Goal: Communication & Community: Answer question/provide support

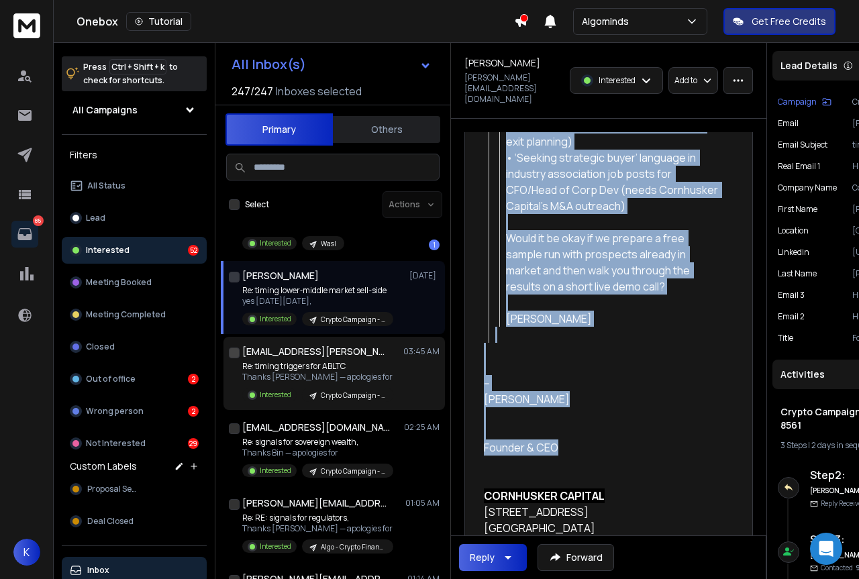
scroll to position [4335, 0]
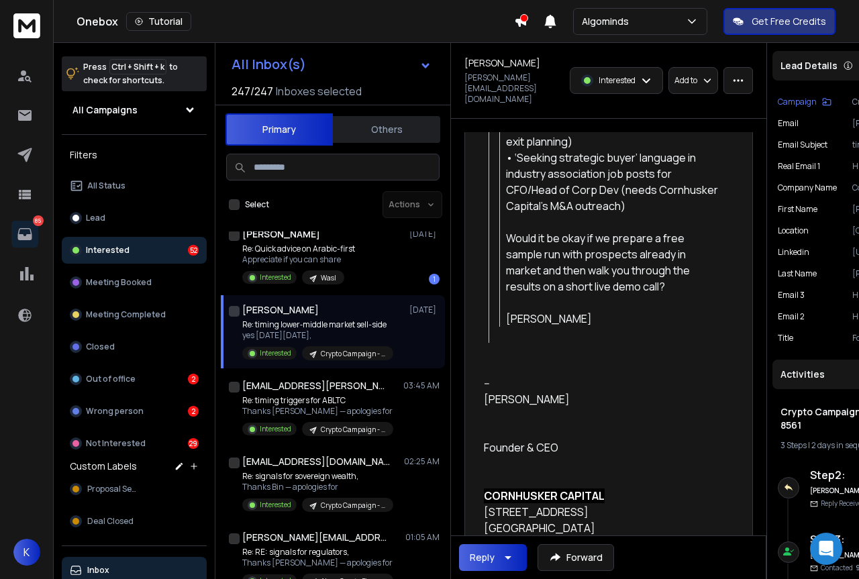
click at [356, 329] on p "Re: timing lower‑middle market sell-side" at bounding box center [317, 324] width 151 height 11
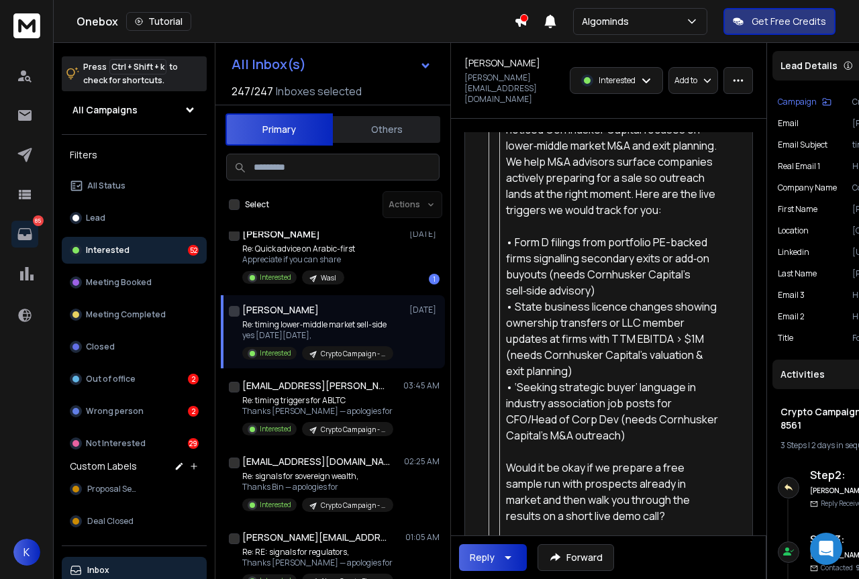
scroll to position [537, 0]
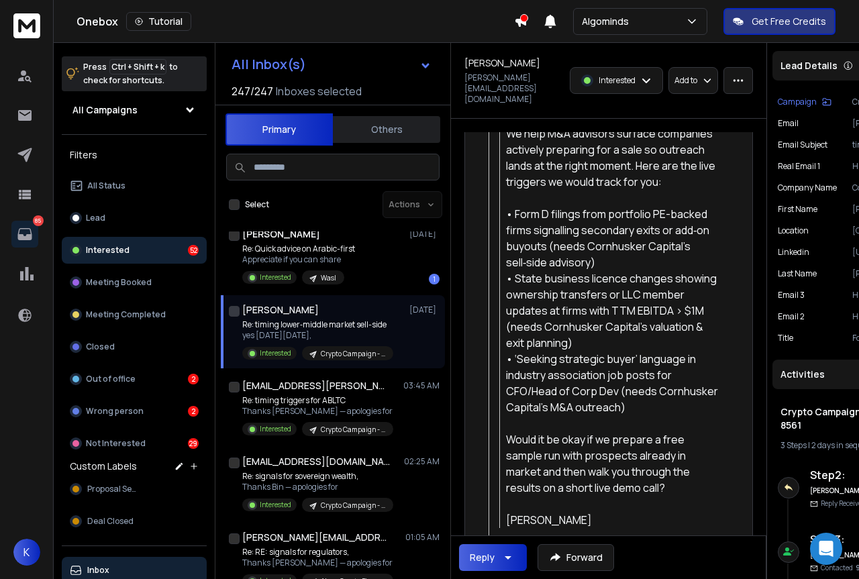
drag, startPoint x: 559, startPoint y: 437, endPoint x: 495, endPoint y: 348, distance: 110.0
click at [495, 348] on div "yes [DATE][DATE] 7:50 PM [PERSON_NAME] < [PERSON_NAME][EMAIL_ADDRESS][PERSON_NA…" at bounding box center [609, 363] width 250 height 1185
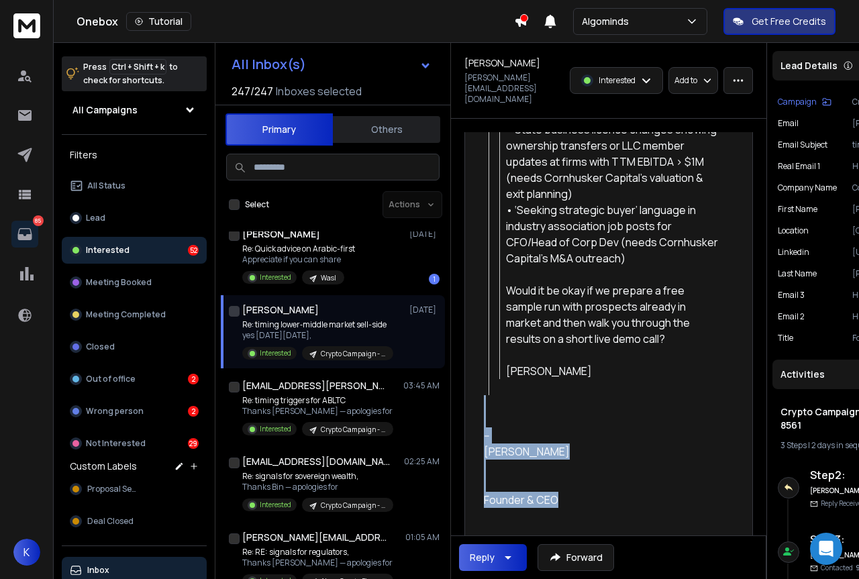
scroll to position [604, 0]
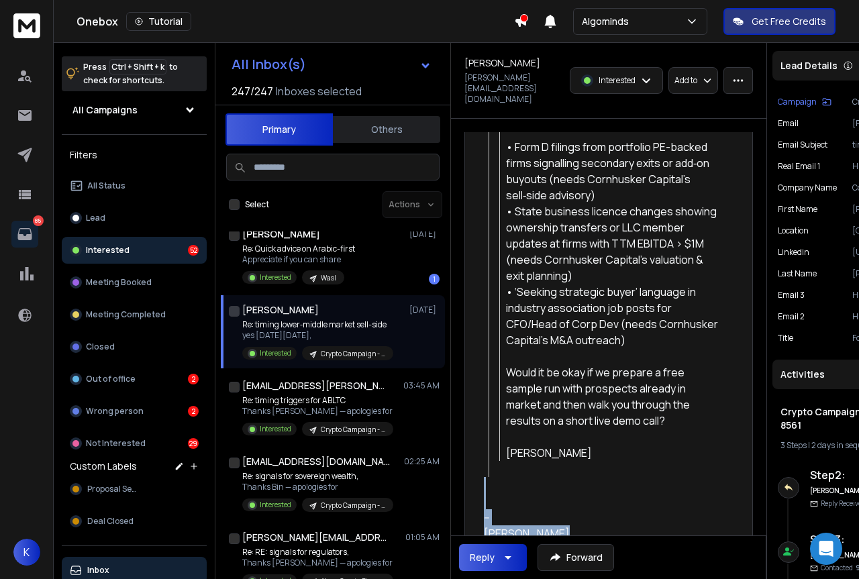
click at [564, 574] on p "Founder & CEO" at bounding box center [603, 582] width 239 height 16
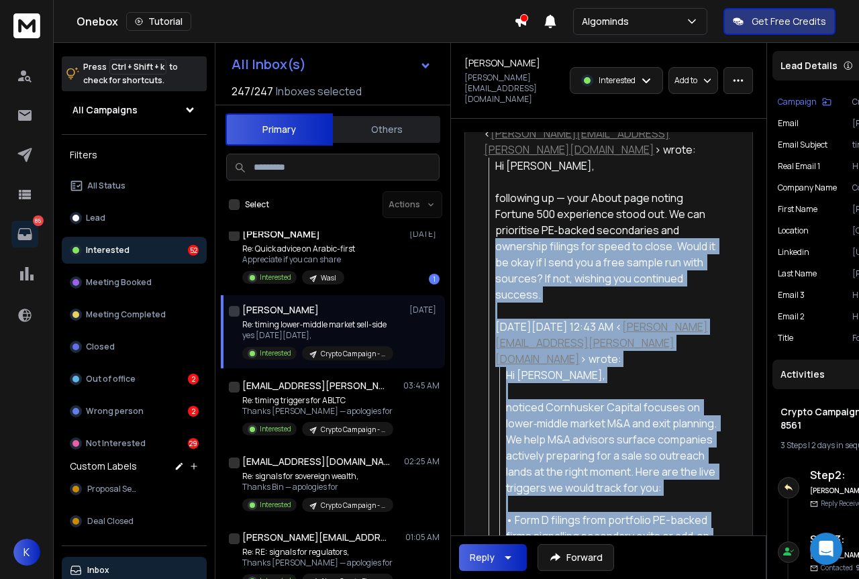
scroll to position [67, 0]
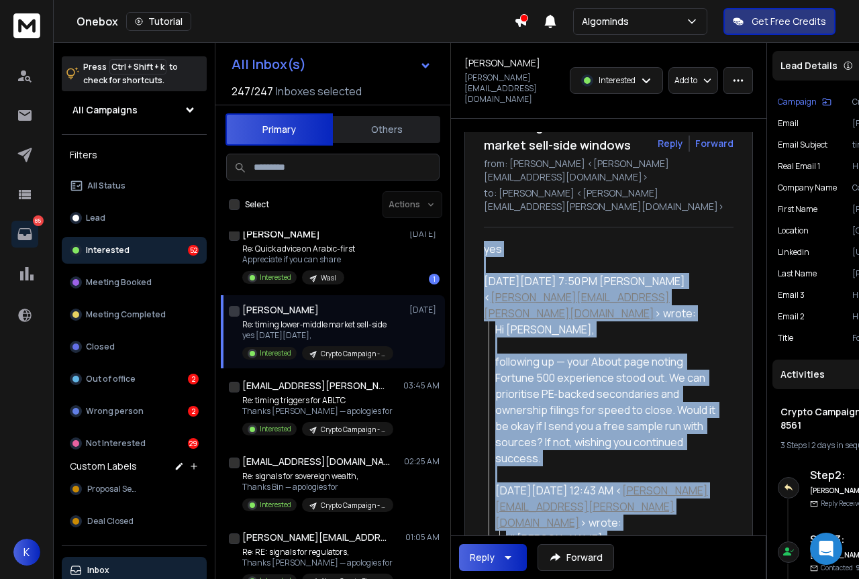
drag, startPoint x: 545, startPoint y: 370, endPoint x: 486, endPoint y: 204, distance: 176.3
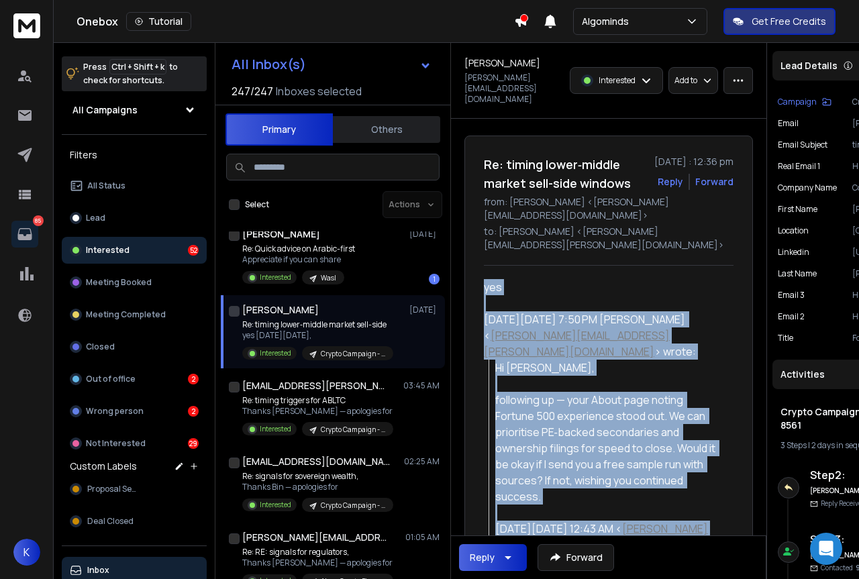
scroll to position [0, 0]
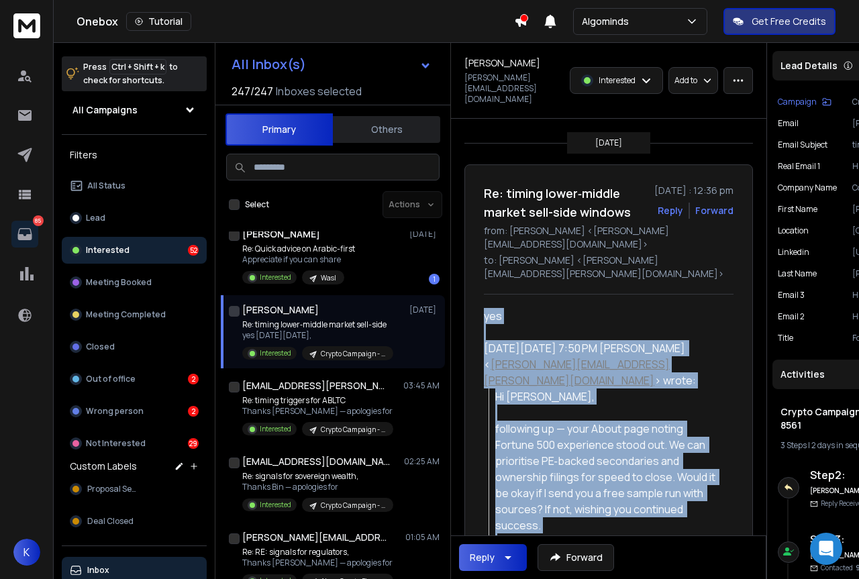
click at [521, 308] on div "yes" at bounding box center [603, 316] width 239 height 16
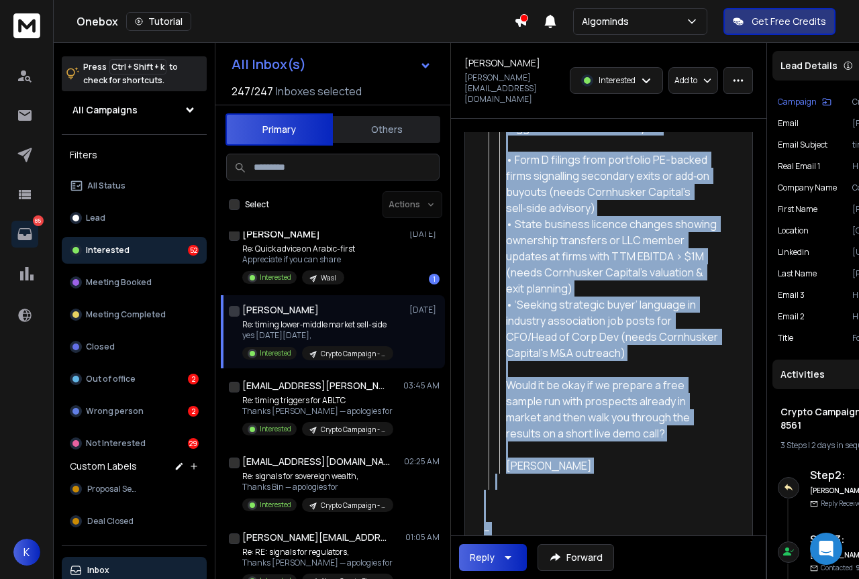
scroll to position [604, 0]
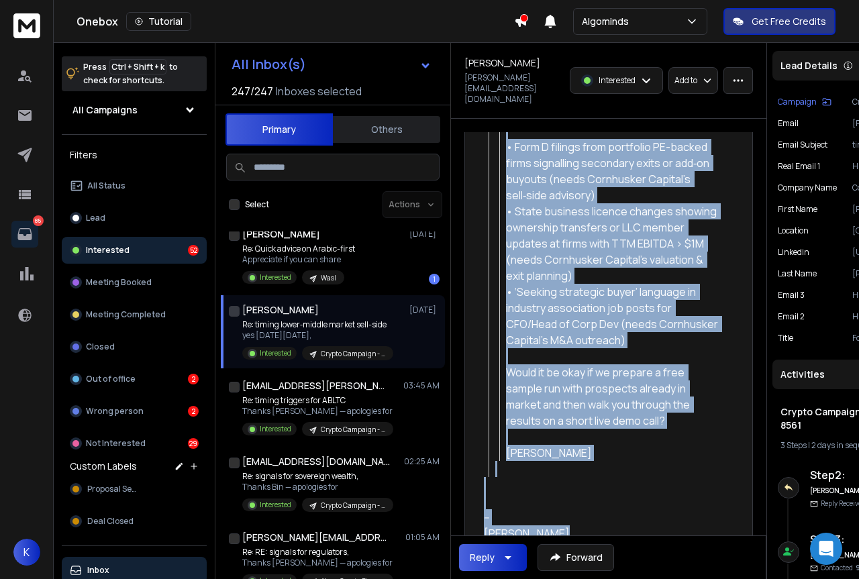
drag, startPoint x: 483, startPoint y: 170, endPoint x: 694, endPoint y: 386, distance: 301.7
click at [694, 386] on div "Re: timing lower‑middle market sell-side windows [DATE] : 12:36 pm Reply Forwar…" at bounding box center [608, 235] width 288 height 1348
copy div "Lo: ipsumd sitam‑consec adipis elit-sedd eiusmod 7 Tempori 4731 : 37:75 ut Labo…"
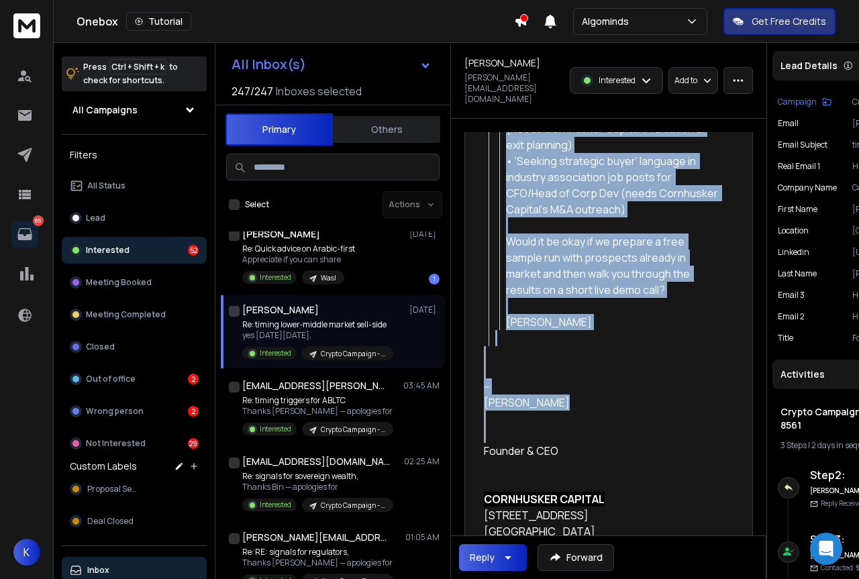
scroll to position [614, 0]
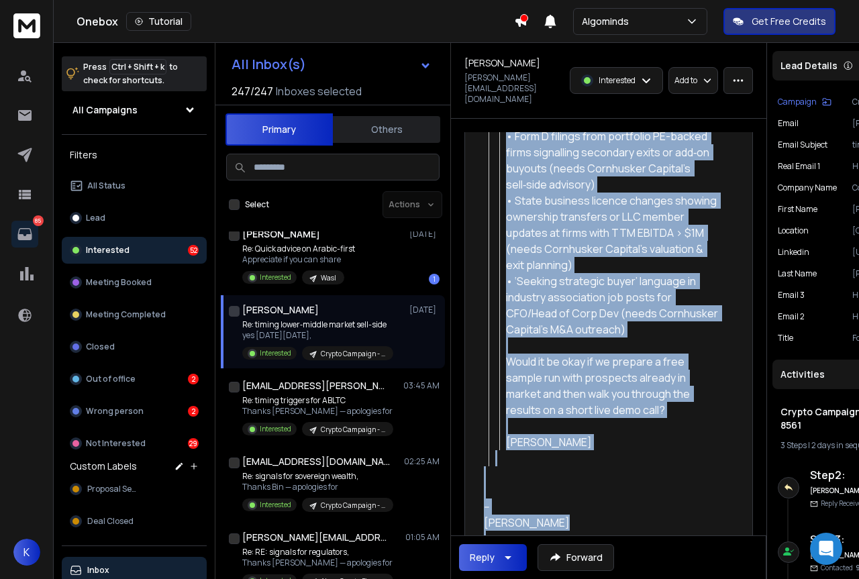
click at [498, 563] on div "Reply" at bounding box center [493, 557] width 46 height 16
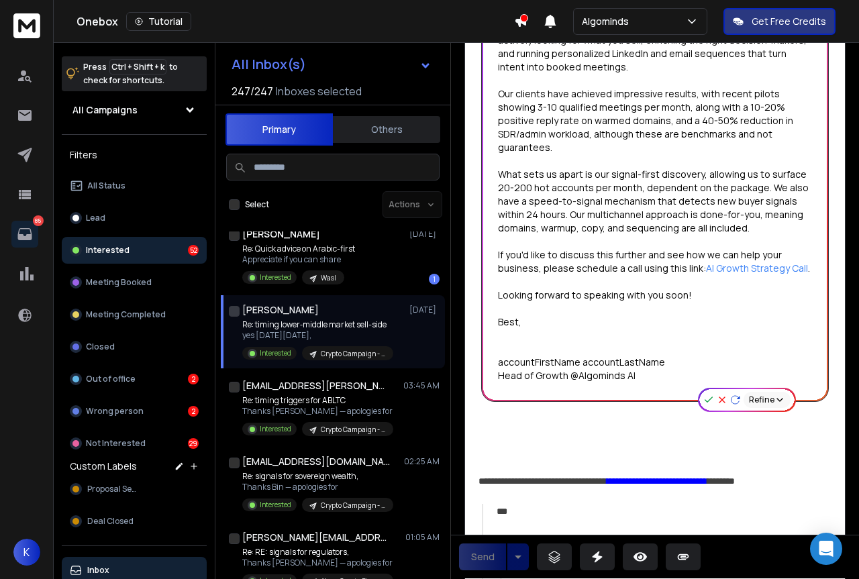
scroll to position [470, 0]
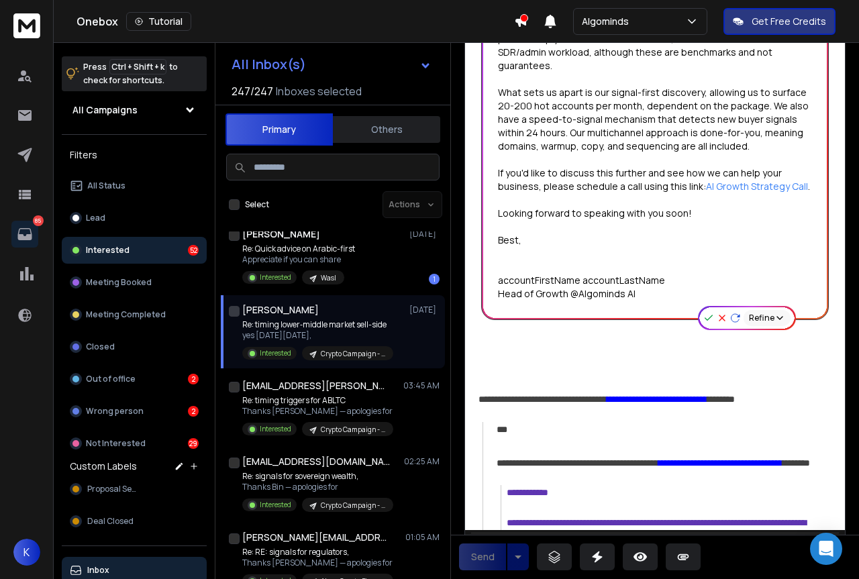
click at [717, 313] on icon at bounding box center [721, 318] width 11 height 11
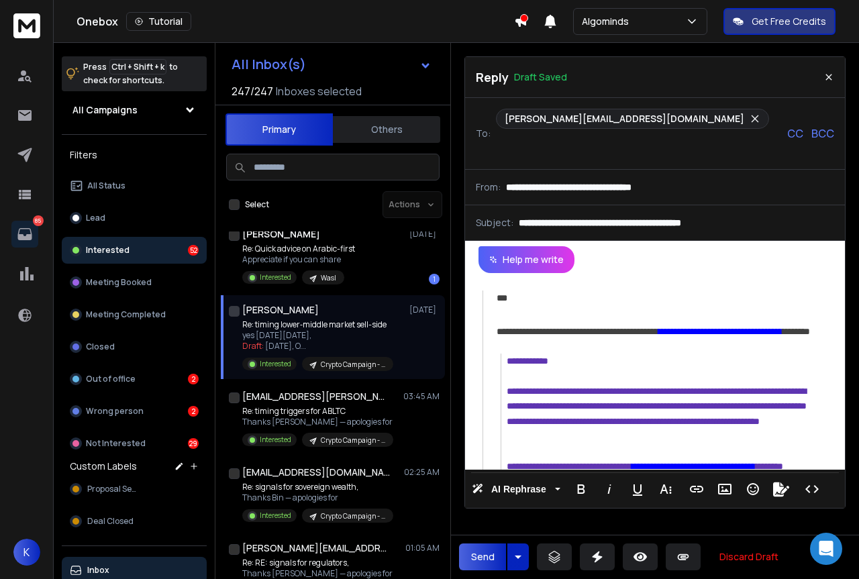
scroll to position [0, 0]
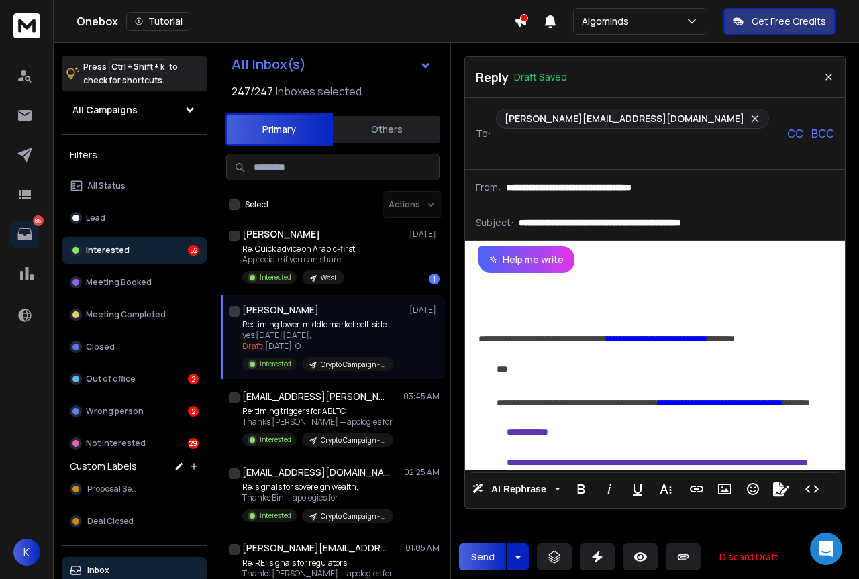
click at [521, 301] on div at bounding box center [652, 308] width 349 height 15
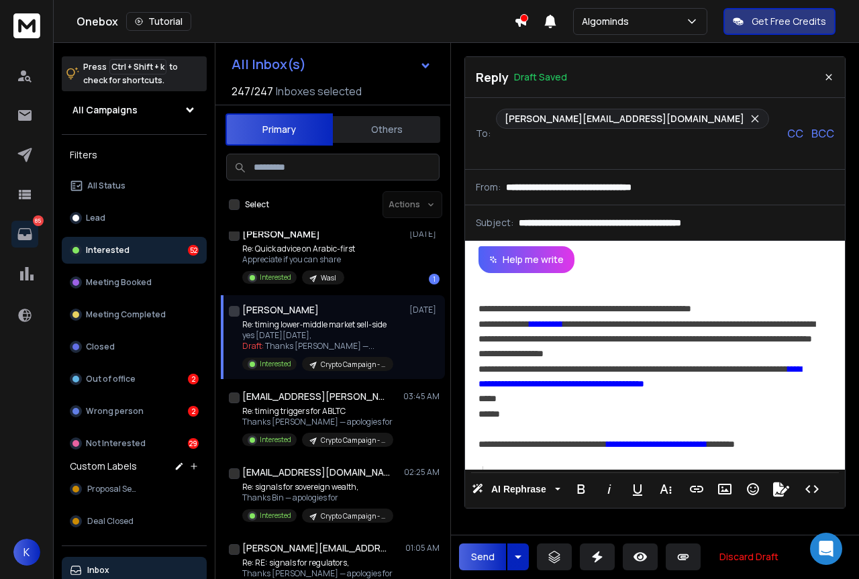
click at [741, 313] on p "**********" at bounding box center [647, 308] width 339 height 15
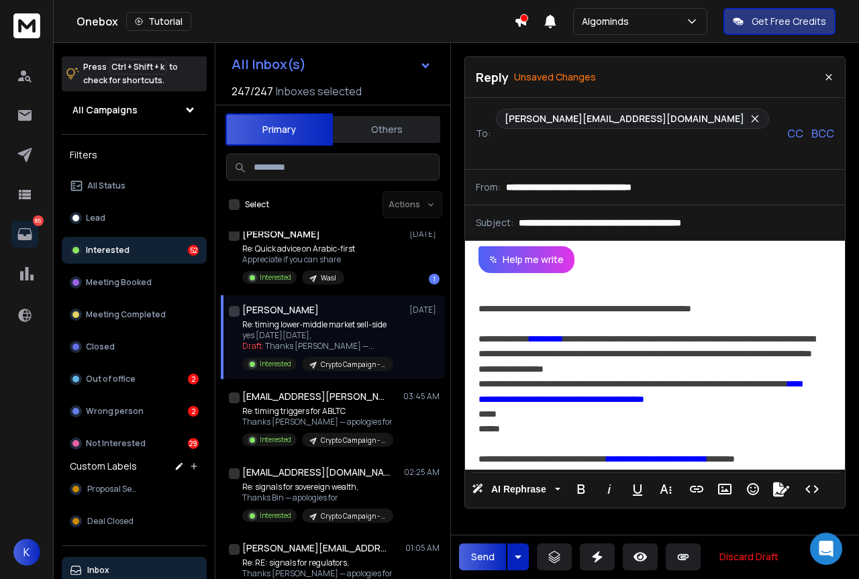
click at [749, 371] on p "**********" at bounding box center [647, 353] width 339 height 45
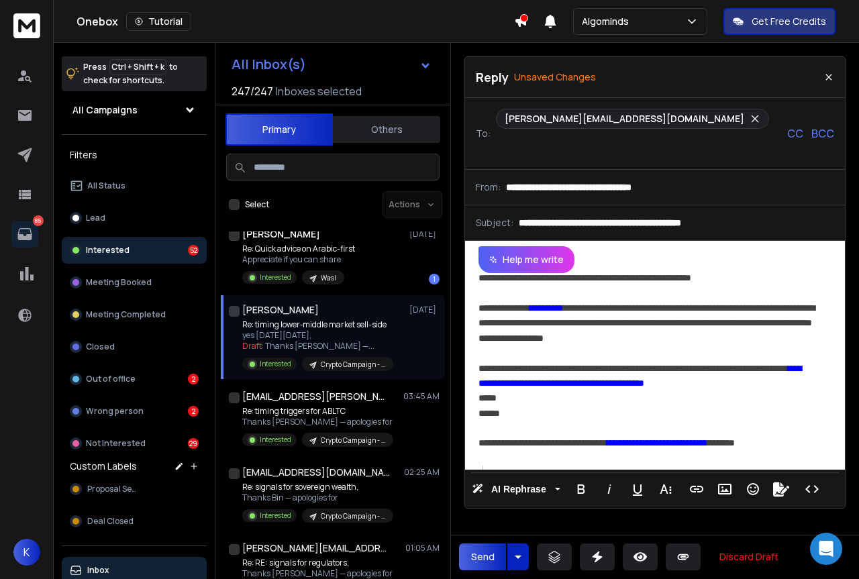
scroll to position [67, 0]
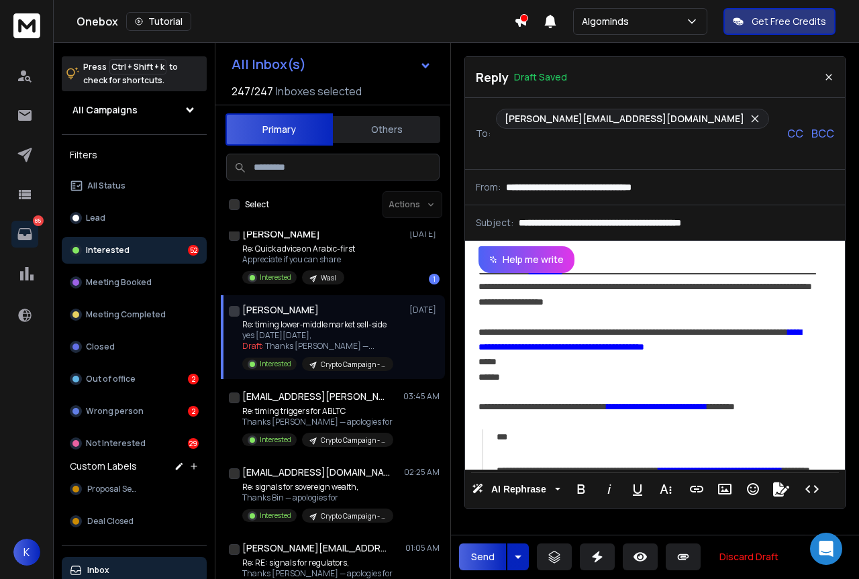
click at [722, 347] on p "**********" at bounding box center [647, 340] width 339 height 30
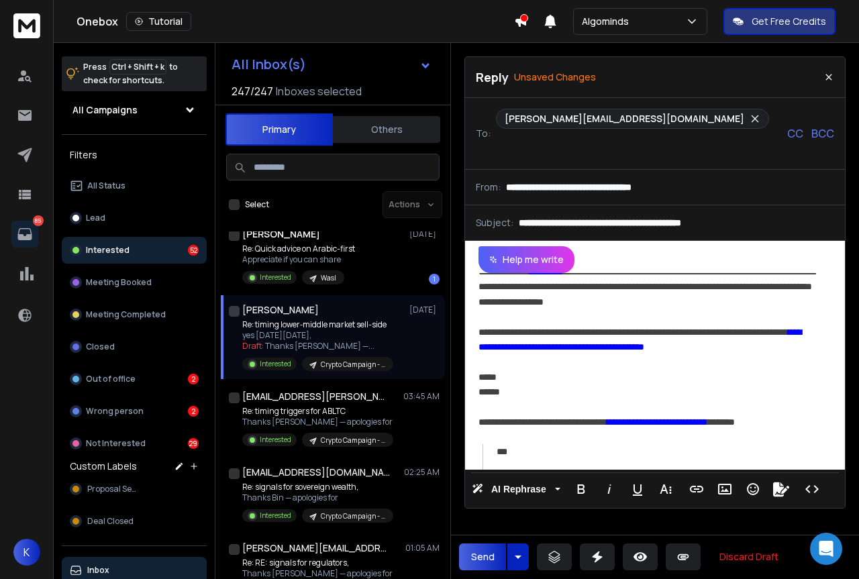
click at [500, 378] on p "***** ******" at bounding box center [647, 385] width 339 height 30
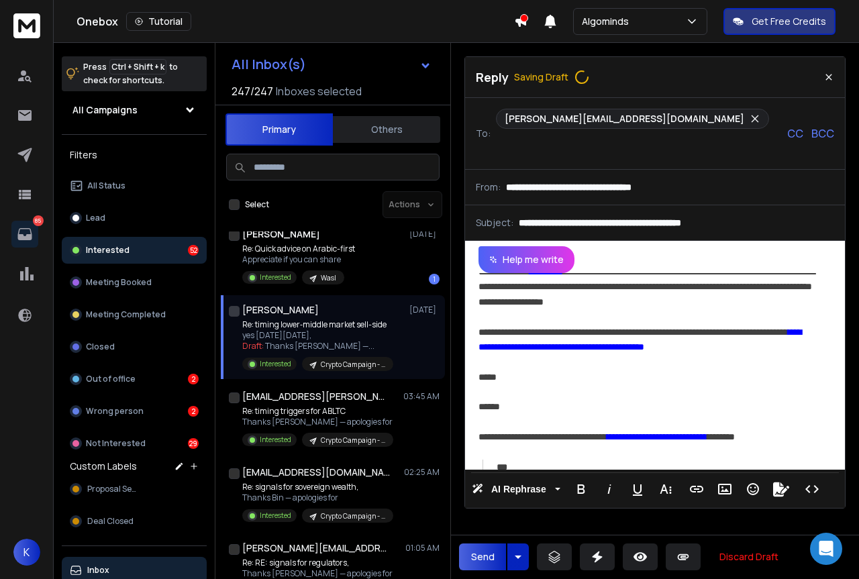
scroll to position [0, 0]
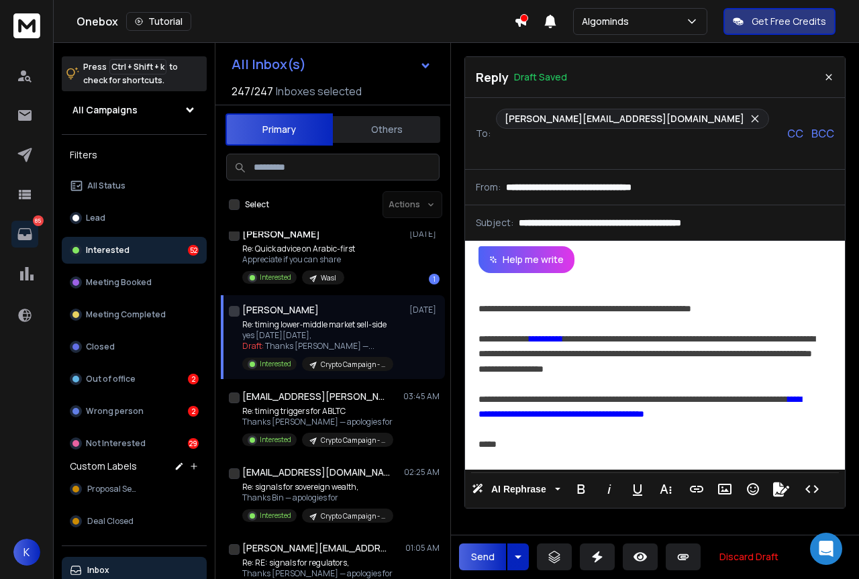
click at [563, 337] on link "**********" at bounding box center [546, 338] width 34 height 9
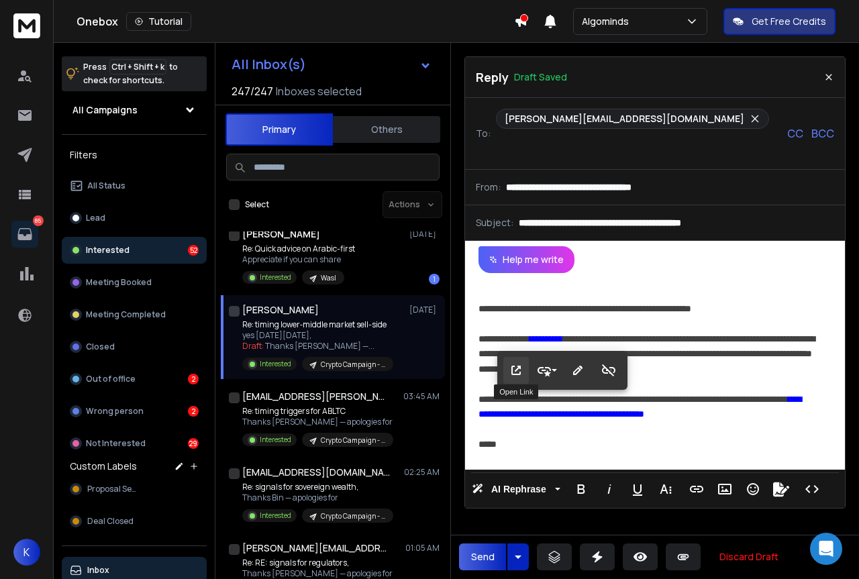
click at [517, 374] on icon "button" at bounding box center [516, 370] width 16 height 16
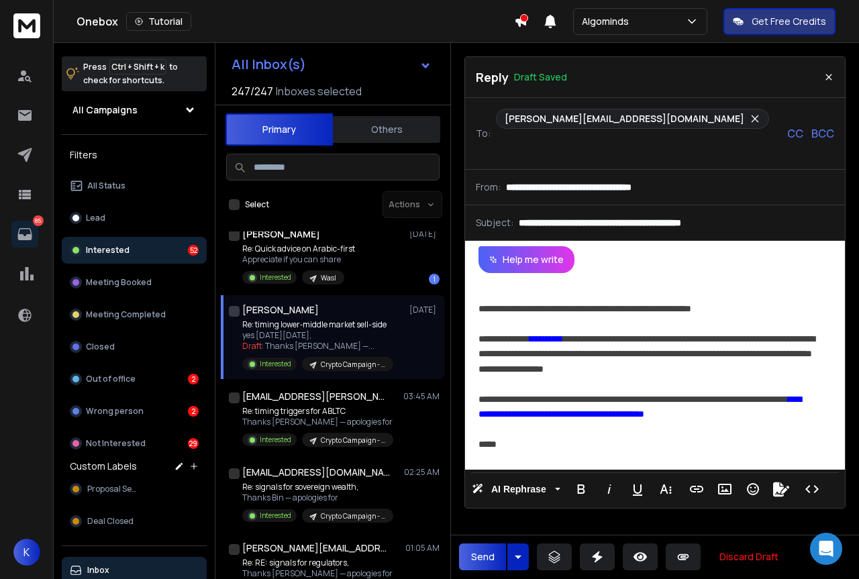
click at [482, 561] on button "Send" at bounding box center [482, 556] width 47 height 27
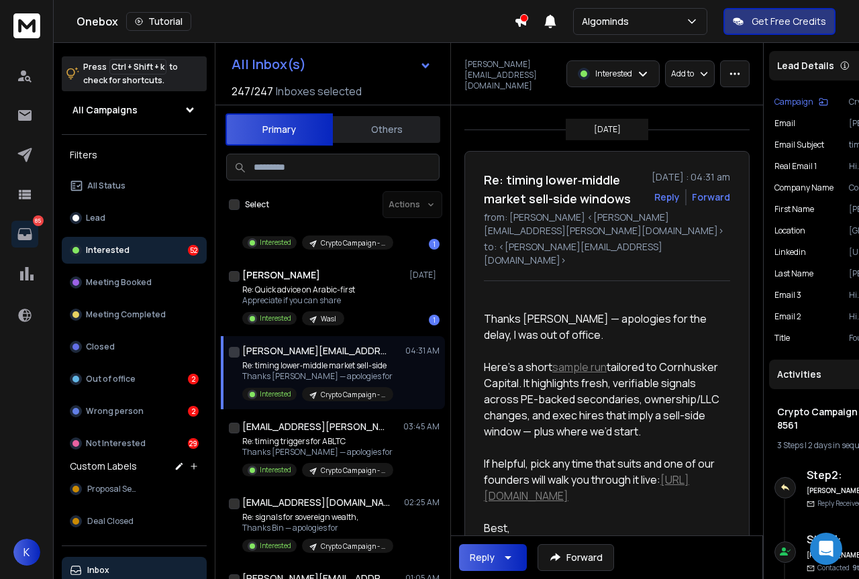
scroll to position [4268, 0]
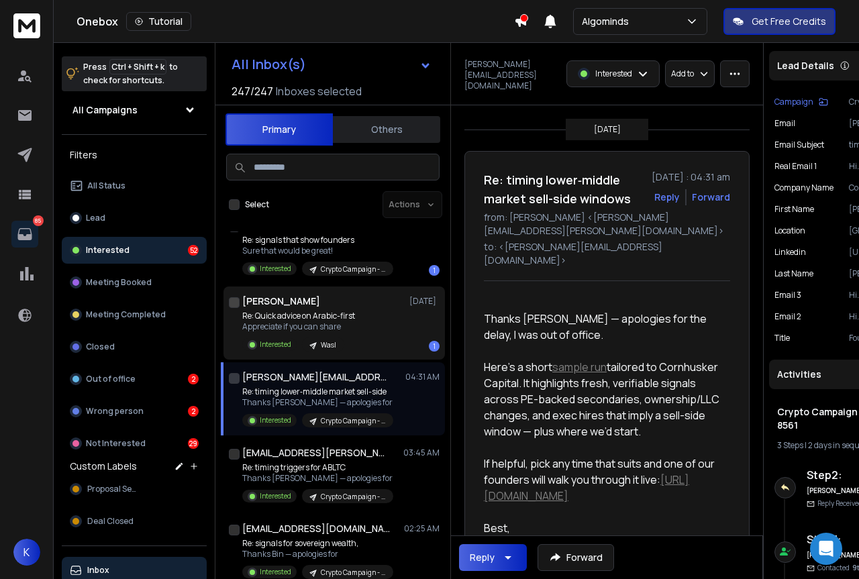
click at [368, 339] on div "Re: Quick advice on Arabic-first Appreciate if you can share Interested Wasl 1" at bounding box center [340, 331] width 197 height 41
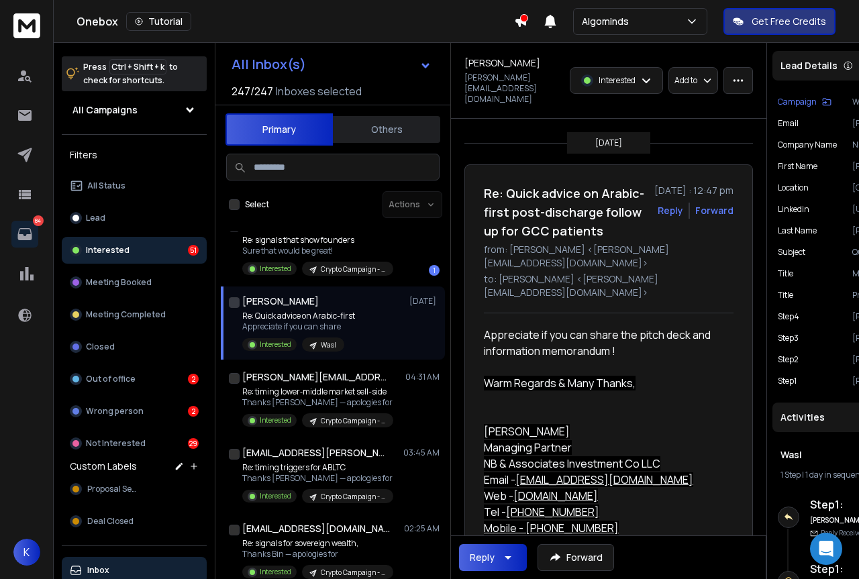
click at [343, 319] on p "Re: Quick advice on Arabic-first" at bounding box center [298, 316] width 113 height 11
drag, startPoint x: 563, startPoint y: 229, endPoint x: 571, endPoint y: 228, distance: 8.7
click at [571, 243] on p "from: [PERSON_NAME] <[PERSON_NAME][EMAIL_ADDRESS][DOMAIN_NAME]>" at bounding box center [609, 256] width 250 height 27
click at [563, 243] on p "from: [PERSON_NAME] <[PERSON_NAME][EMAIL_ADDRESS][DOMAIN_NAME]>" at bounding box center [609, 256] width 250 height 27
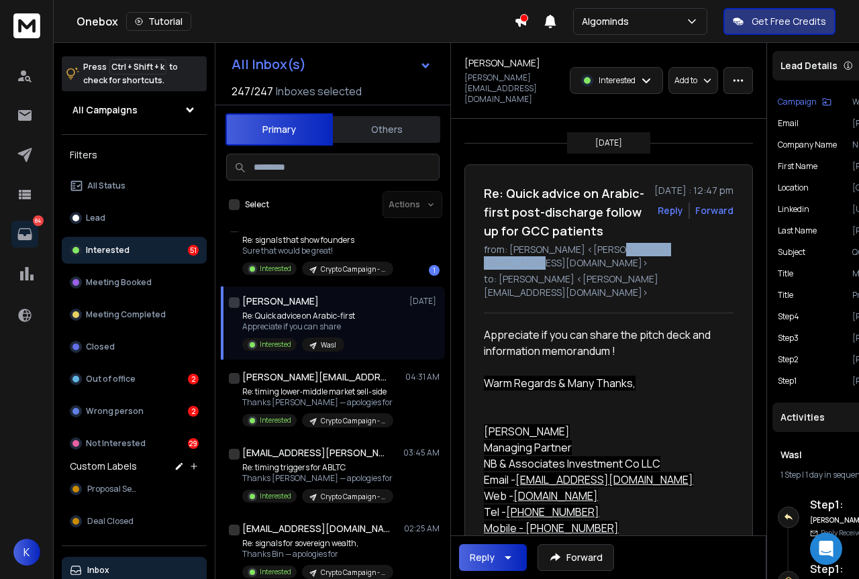
drag, startPoint x: 589, startPoint y: 227, endPoint x: 679, endPoint y: 227, distance: 89.9
click at [679, 243] on p "from: [PERSON_NAME] <[PERSON_NAME][EMAIL_ADDRESS][DOMAIN_NAME]>" at bounding box center [609, 256] width 250 height 27
copy p "[DOMAIN_NAME]"
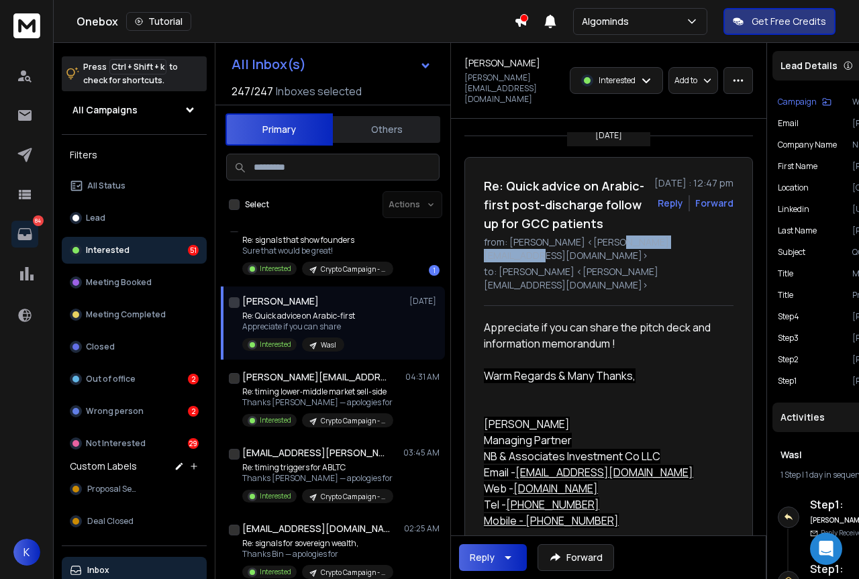
scroll to position [0, 0]
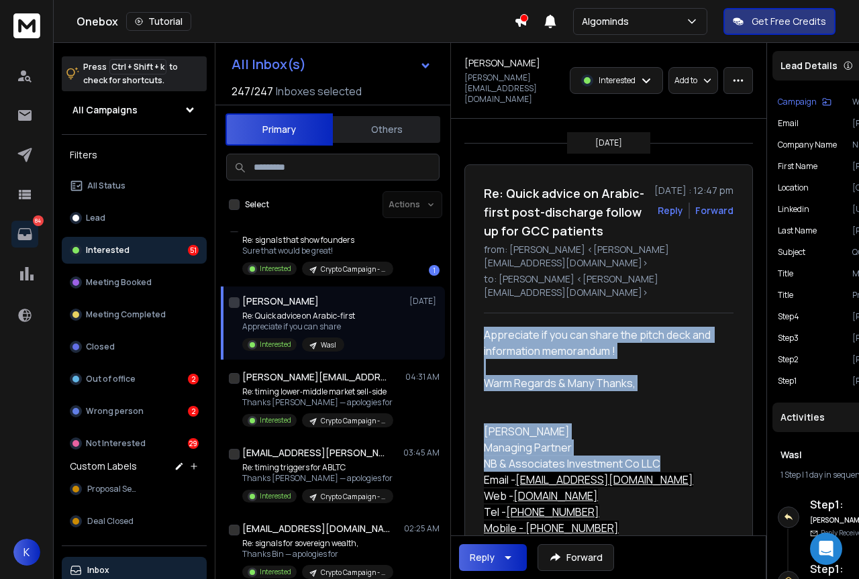
drag, startPoint x: 485, startPoint y: 290, endPoint x: 693, endPoint y: 408, distance: 239.1
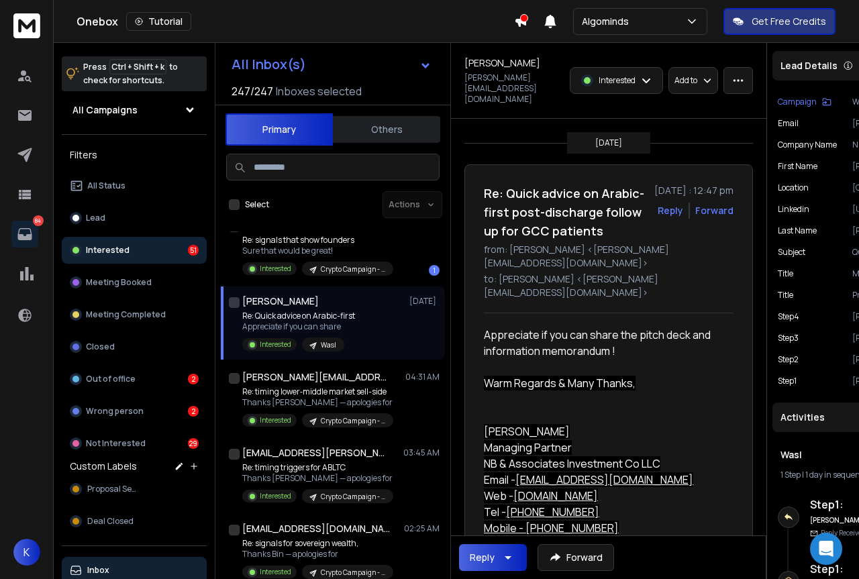
drag, startPoint x: 481, startPoint y: 284, endPoint x: 697, endPoint y: 453, distance: 274.7
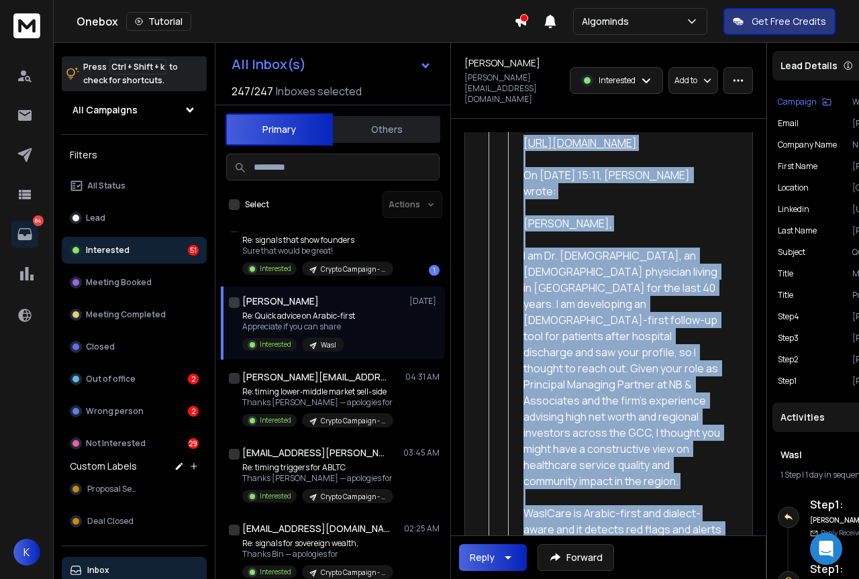
scroll to position [1527, 0]
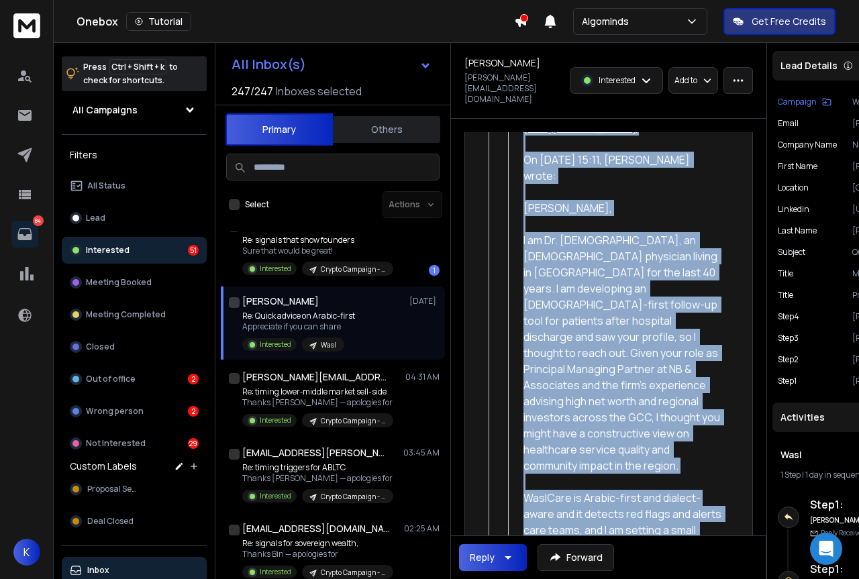
drag, startPoint x: 483, startPoint y: 280, endPoint x: 687, endPoint y: 374, distance: 224.8
copy div "Loremipsum do sit ame conse adi elits doei tem incididuntu laboreetdo ! Magn Al…"
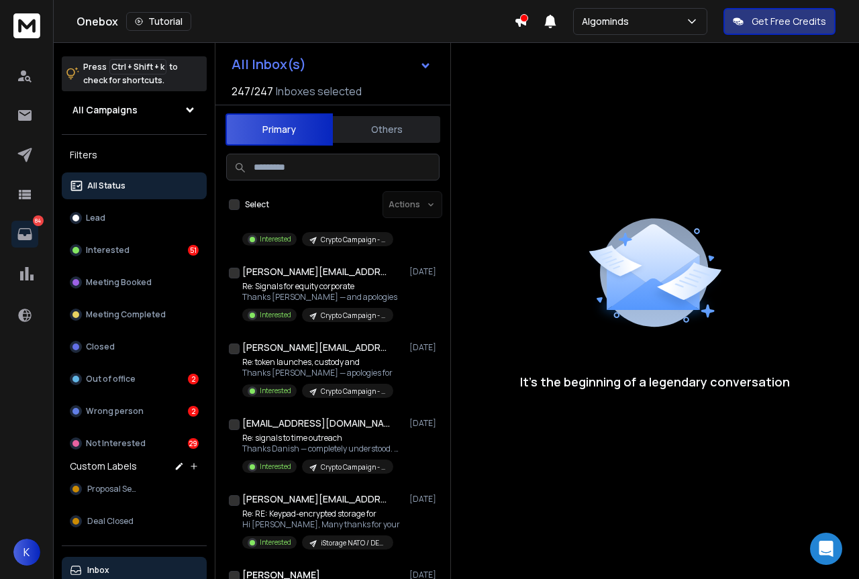
scroll to position [537, 0]
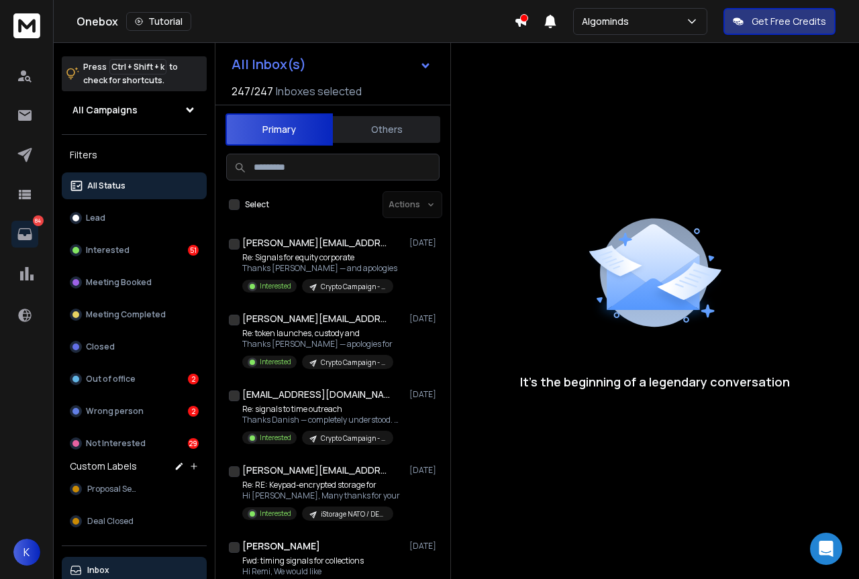
drag, startPoint x: 128, startPoint y: 252, endPoint x: 140, endPoint y: 258, distance: 13.8
click at [128, 251] on button "Interested 51" at bounding box center [134, 250] width 145 height 27
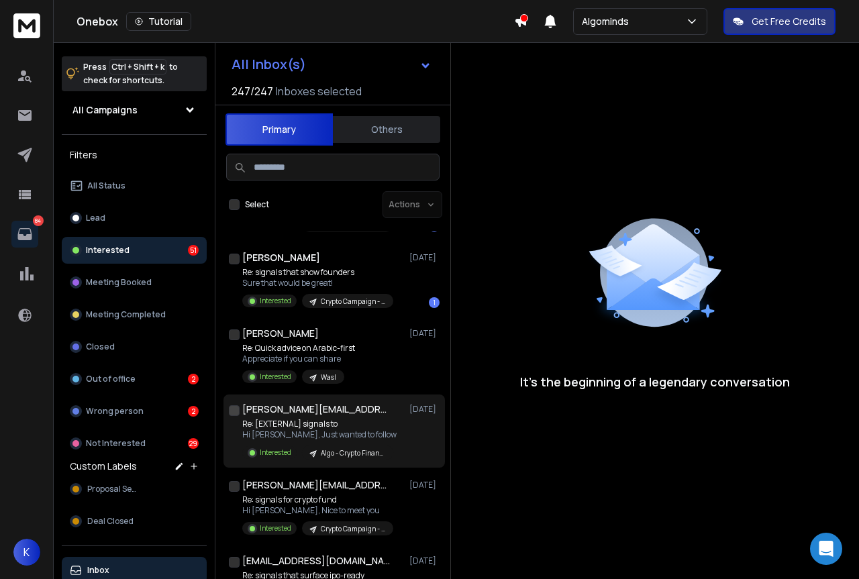
scroll to position [4738, 0]
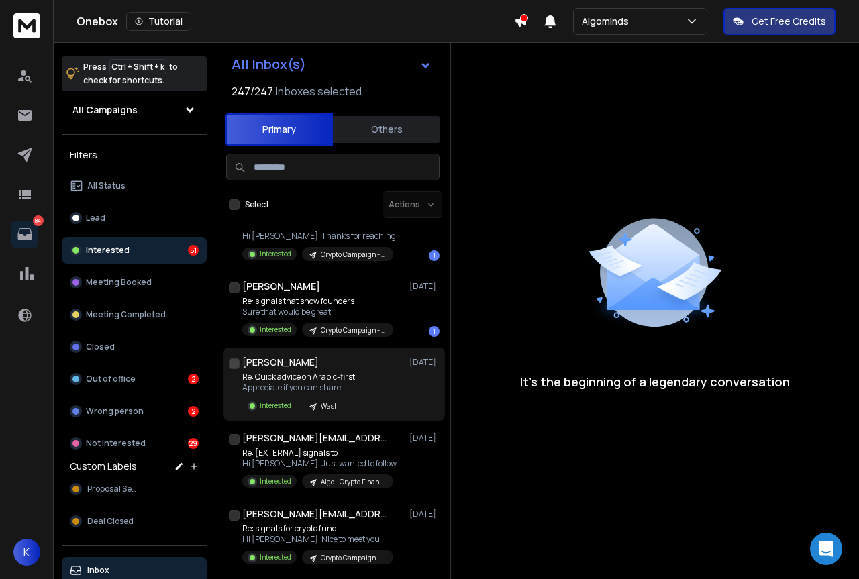
click at [352, 389] on p "Appreciate if you can share" at bounding box center [298, 387] width 113 height 11
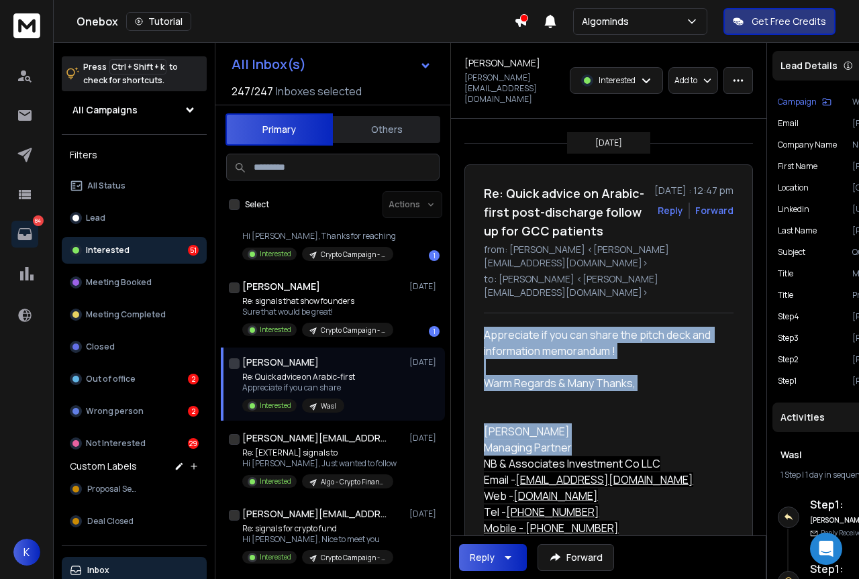
drag, startPoint x: 484, startPoint y: 285, endPoint x: 712, endPoint y: 393, distance: 252.3
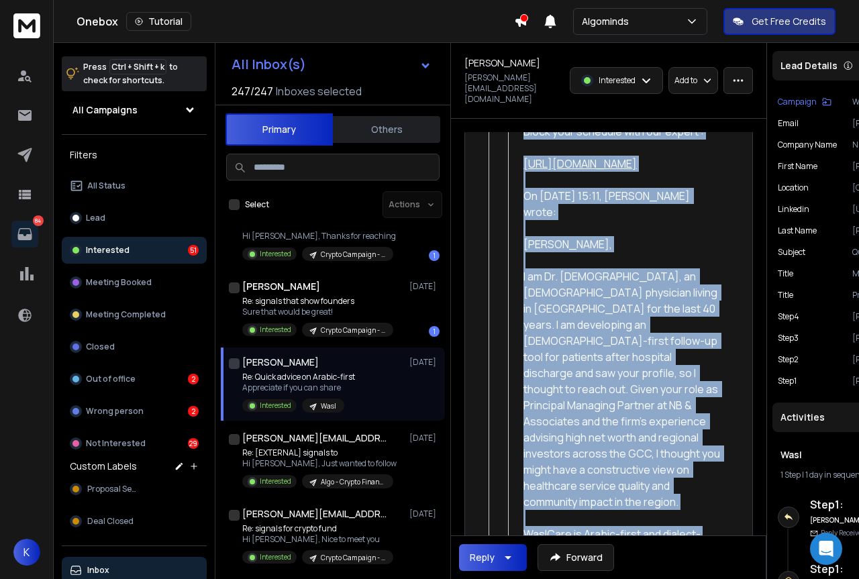
scroll to position [1527, 0]
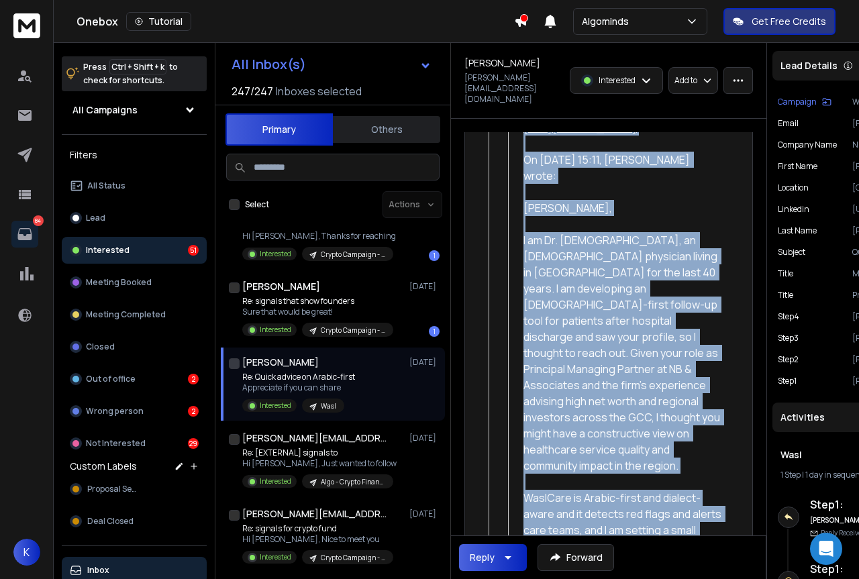
drag, startPoint x: 485, startPoint y: 170, endPoint x: 706, endPoint y: 370, distance: 298.2
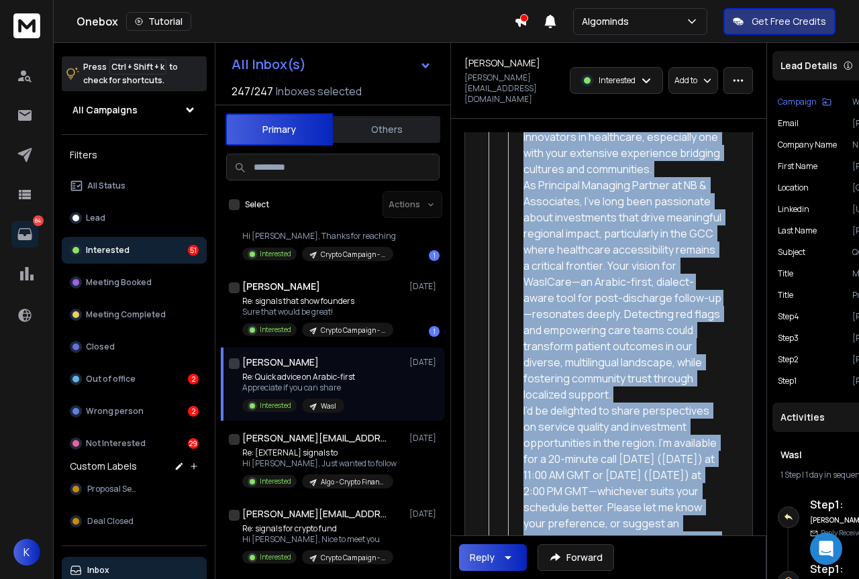
scroll to position [805, 0]
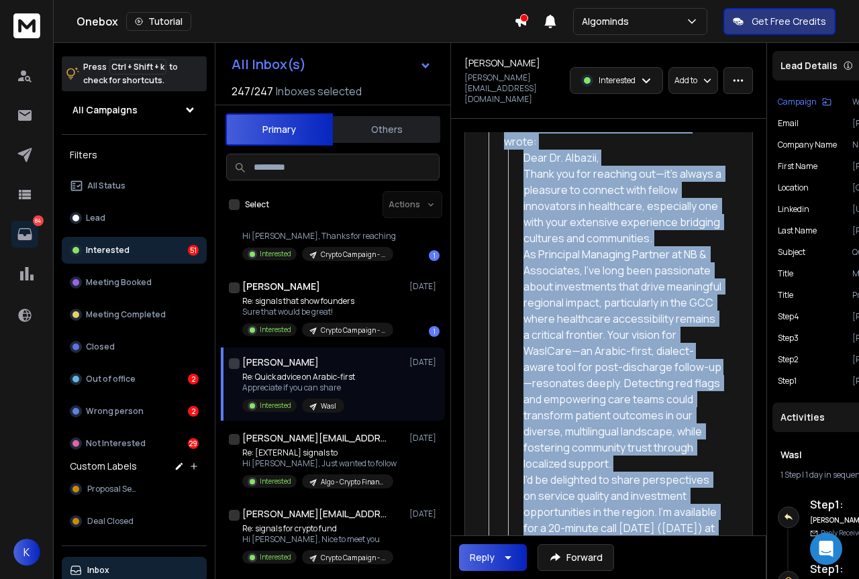
copy div "Re: Quick advice on Arabic-first post-discharge follow up for GCC patients 9 Oc…"
click at [494, 552] on div "Reply" at bounding box center [493, 557] width 46 height 16
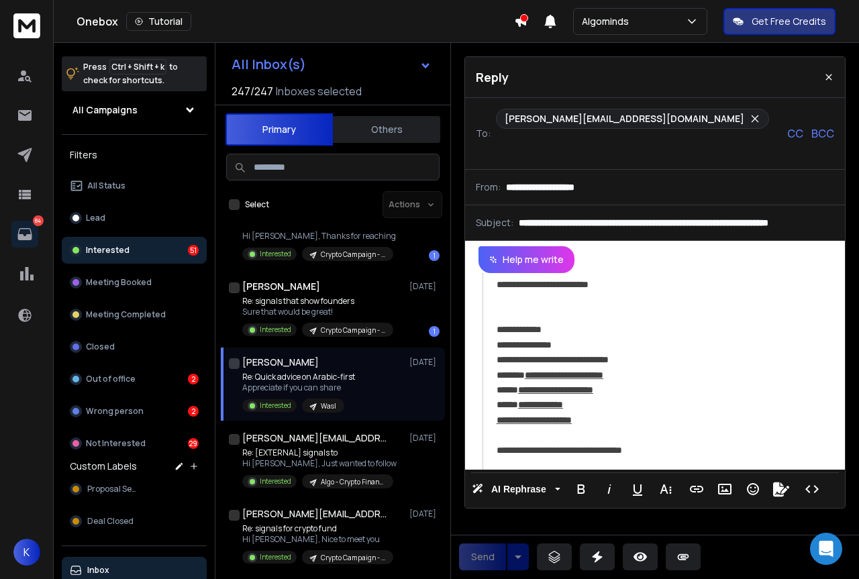
scroll to position [0, 0]
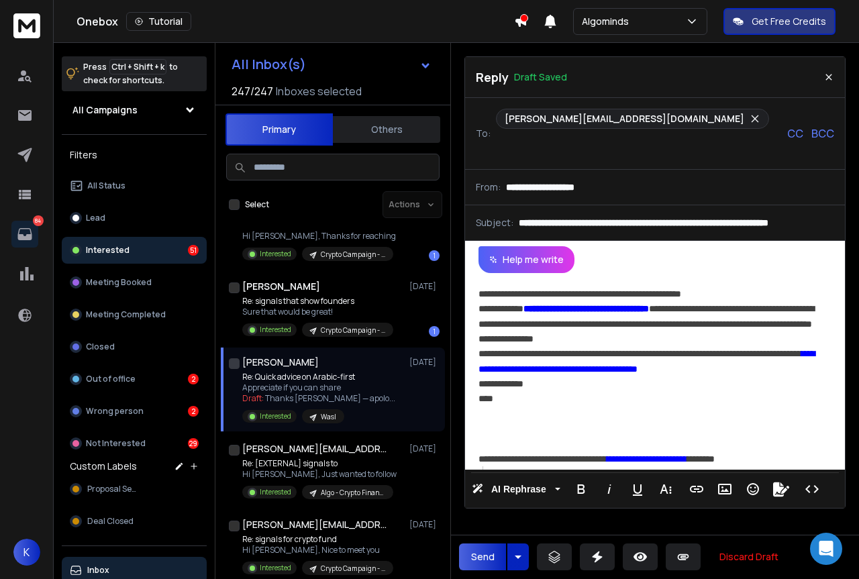
click at [726, 286] on p "**********" at bounding box center [647, 293] width 339 height 15
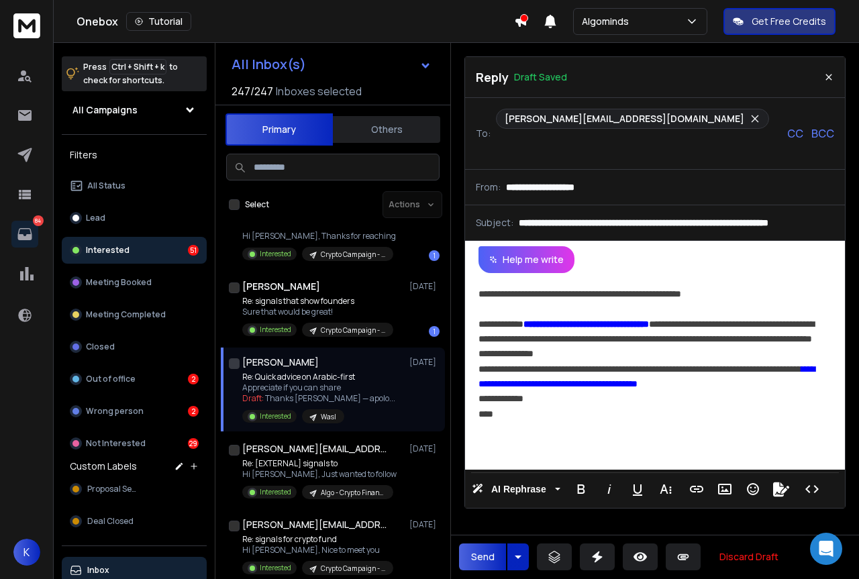
click at [758, 331] on p "**********" at bounding box center [647, 339] width 339 height 45
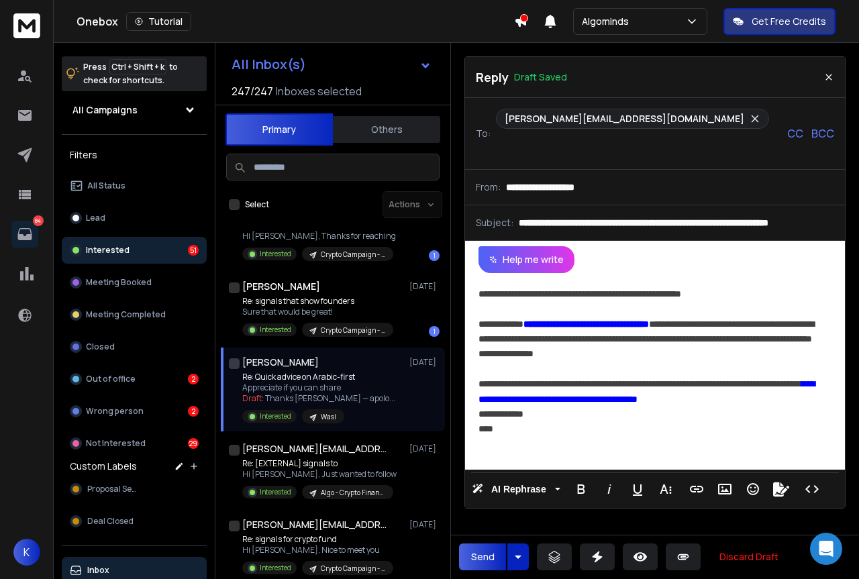
click at [550, 406] on p "**********" at bounding box center [647, 421] width 339 height 30
click at [761, 376] on p "**********" at bounding box center [647, 391] width 339 height 30
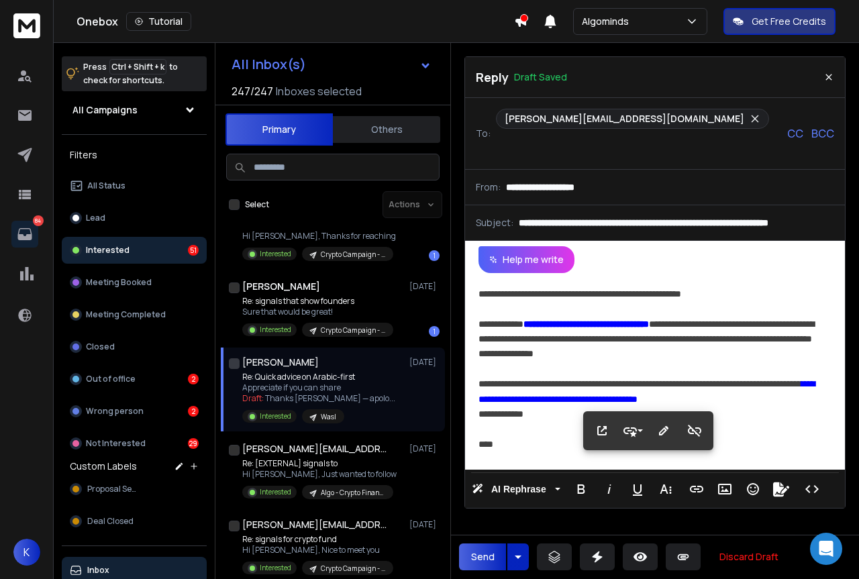
click at [761, 376] on p "**********" at bounding box center [647, 391] width 339 height 30
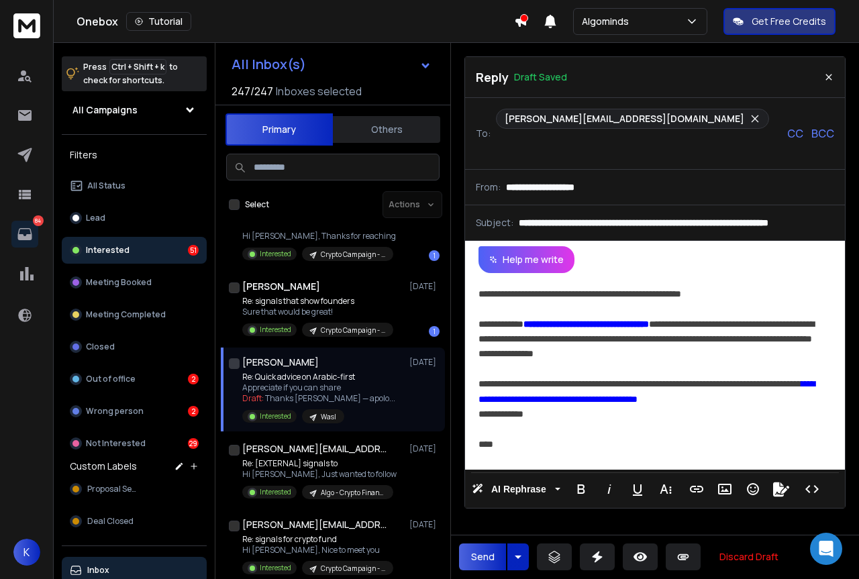
click at [576, 319] on link "**********" at bounding box center [585, 323] width 125 height 9
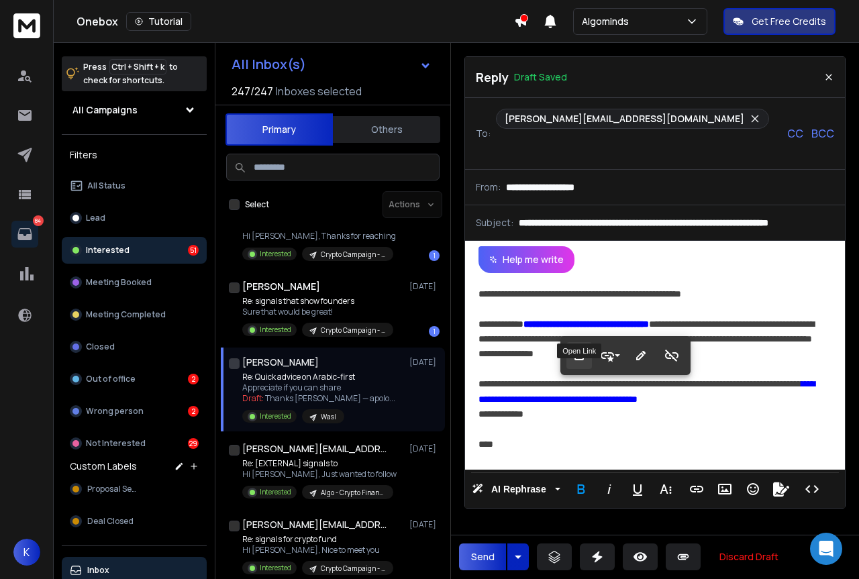
click at [580, 347] on icon "button" at bounding box center [579, 355] width 16 height 16
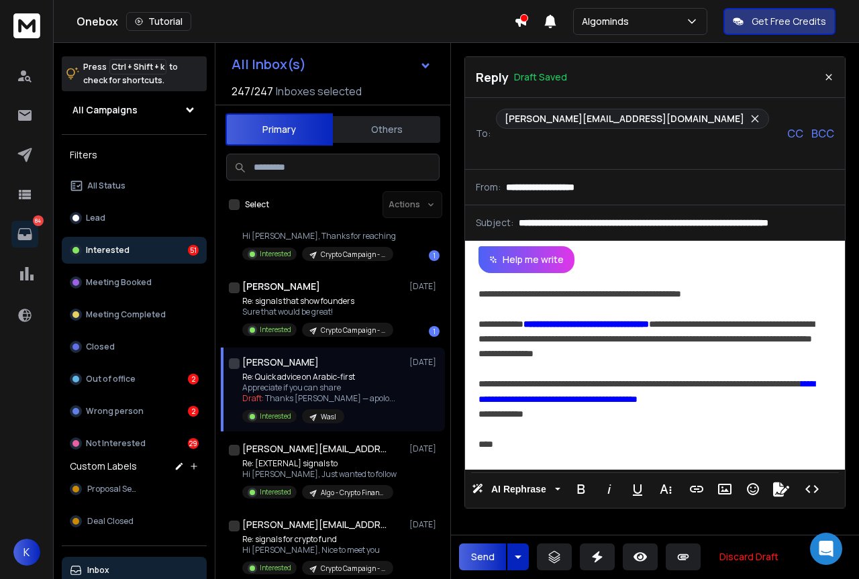
click at [530, 421] on p "****" at bounding box center [647, 436] width 339 height 30
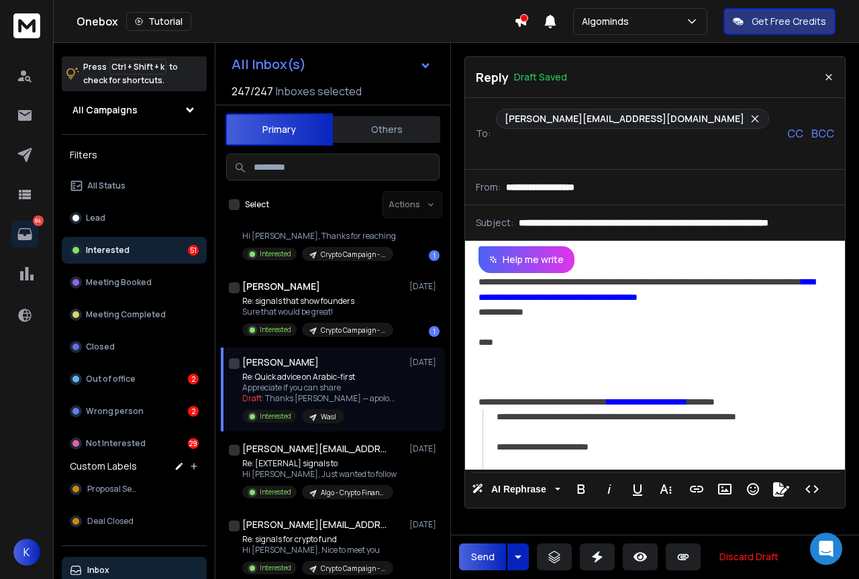
scroll to position [67, 0]
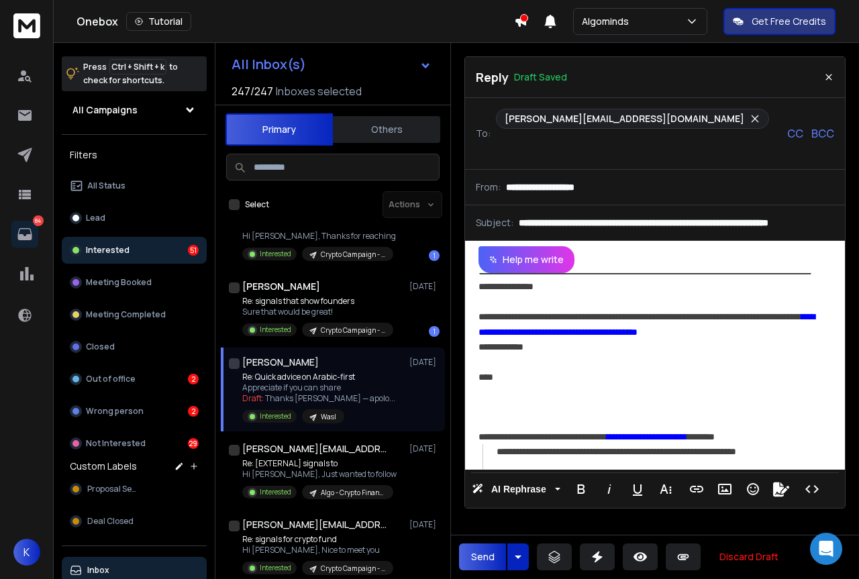
click at [476, 319] on div "**********" at bounding box center [653, 371] width 376 height 197
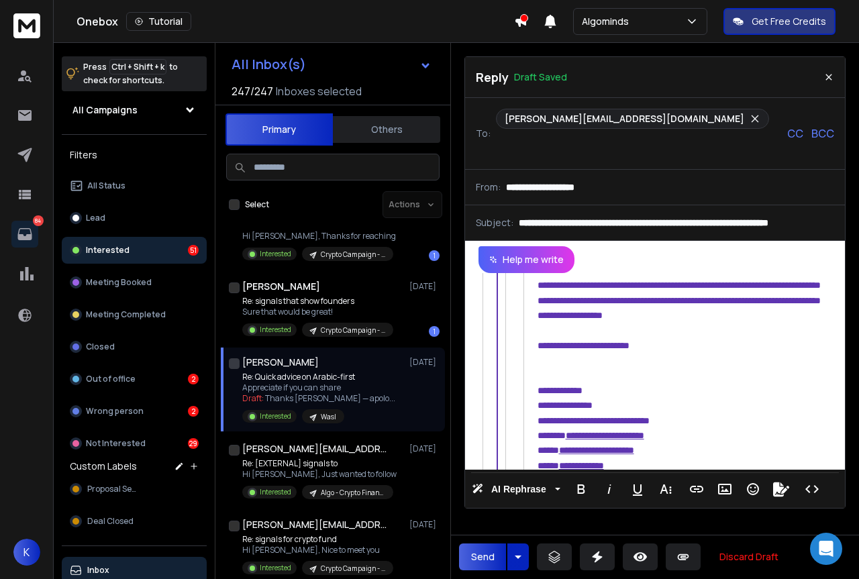
scroll to position [1362, 0]
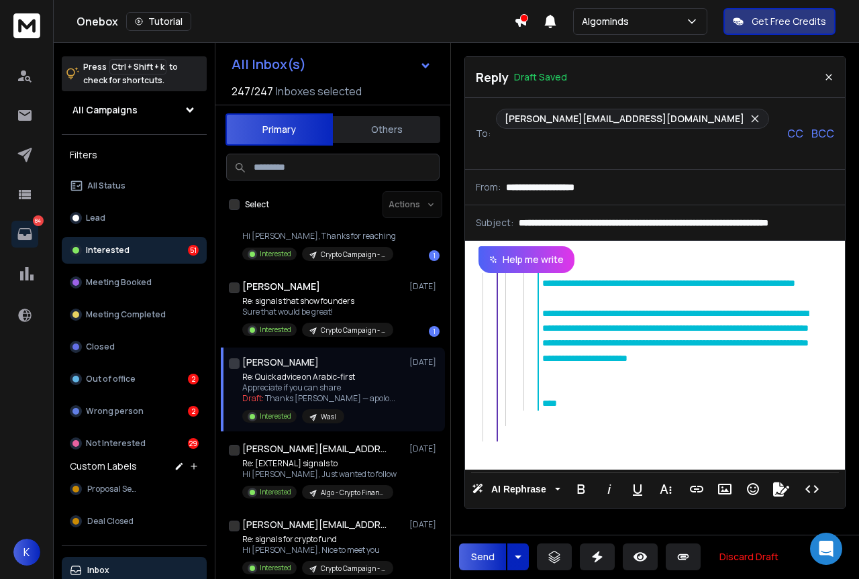
click at [482, 556] on button "Send" at bounding box center [482, 556] width 47 height 27
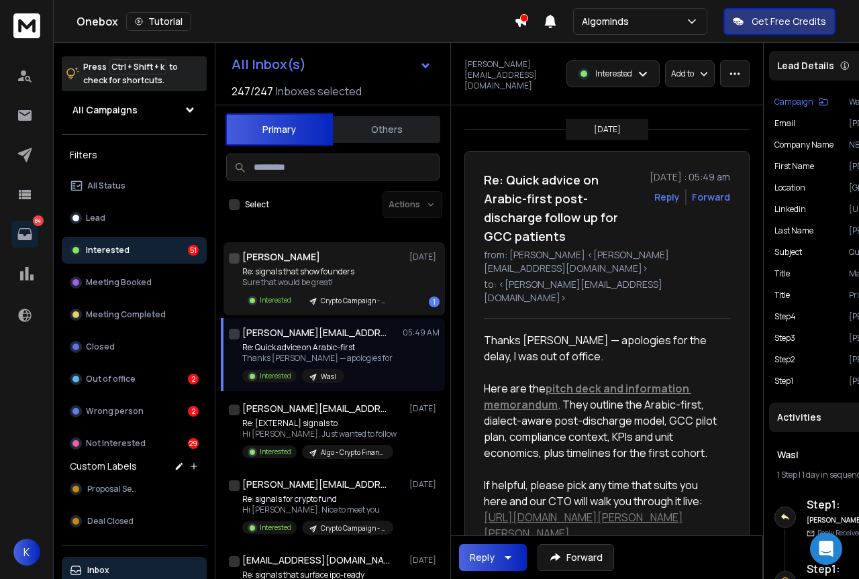
scroll to position [4738, 0]
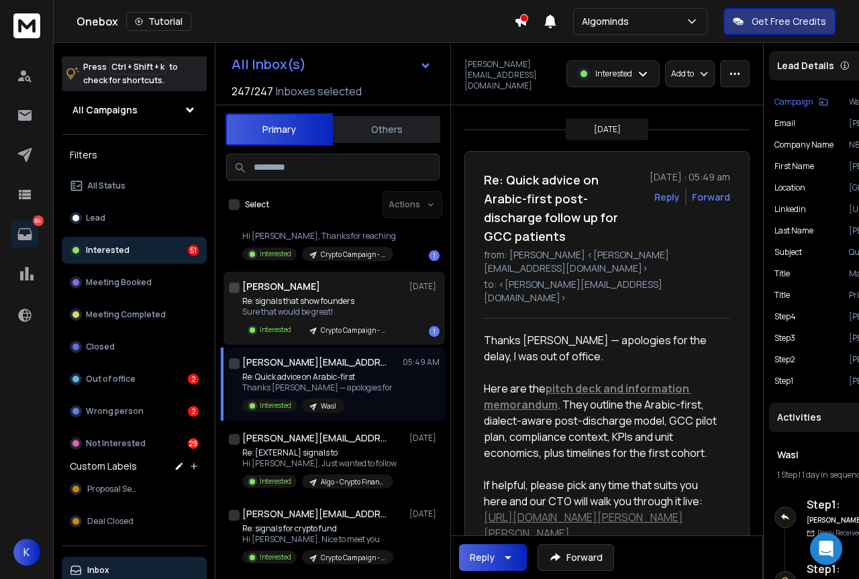
click at [323, 309] on p "Sure that would be great!" at bounding box center [317, 312] width 151 height 11
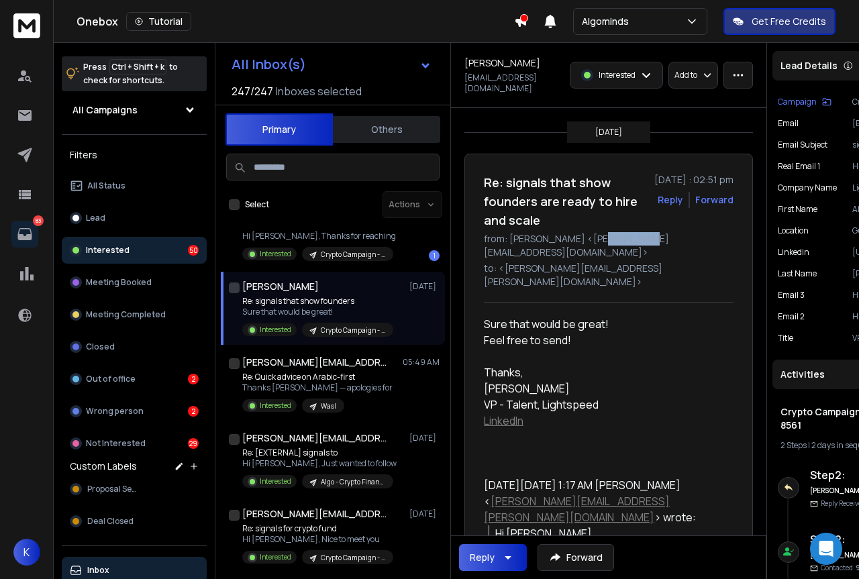
drag, startPoint x: 639, startPoint y: 248, endPoint x: 602, endPoint y: 250, distance: 37.6
click at [602, 250] on p "from: Abha Bhakoo <abha@lsip.com>" at bounding box center [609, 245] width 250 height 27
copy p "lsip.com"
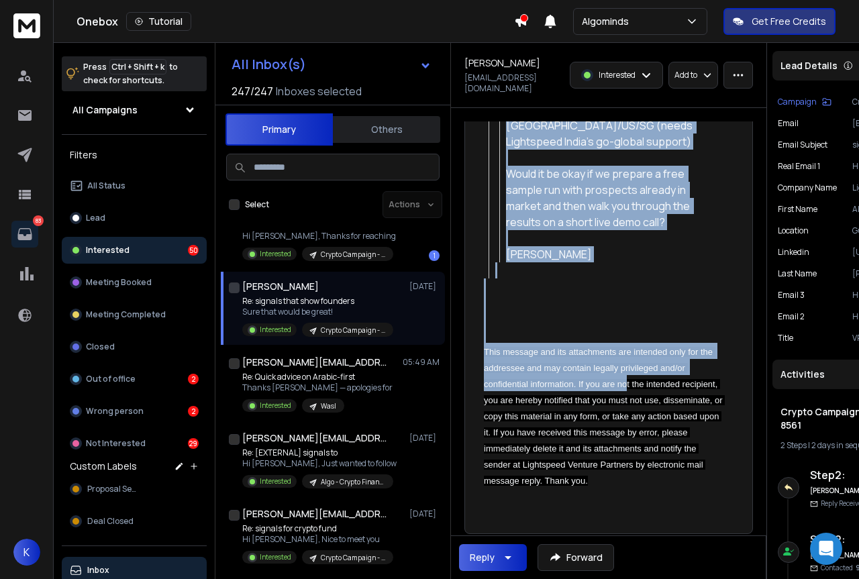
scroll to position [967, 0]
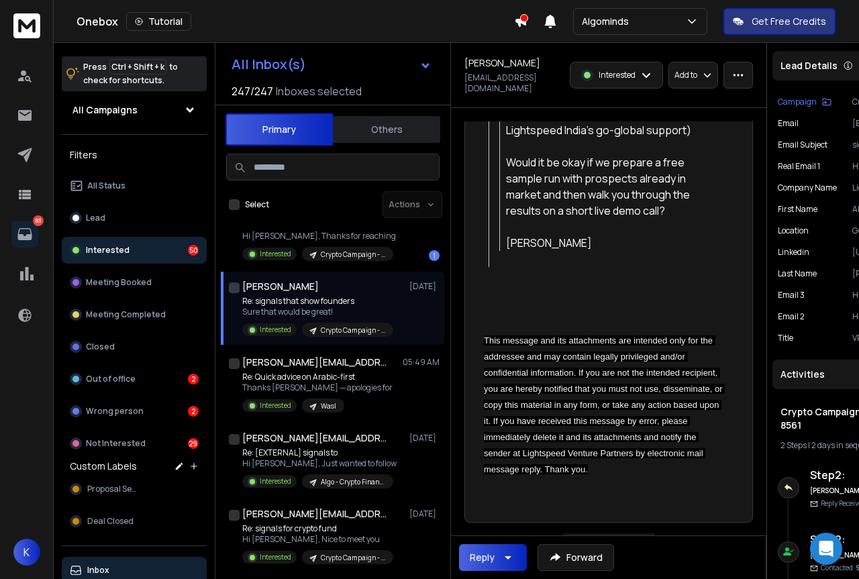
drag, startPoint x: 486, startPoint y: 305, endPoint x: 599, endPoint y: 203, distance: 152.0
copy div "Sure that would be great! Feel free to send! Thanks, Abha Bhakoo VP - Talent, L…"
